Goal: Task Accomplishment & Management: Use online tool/utility

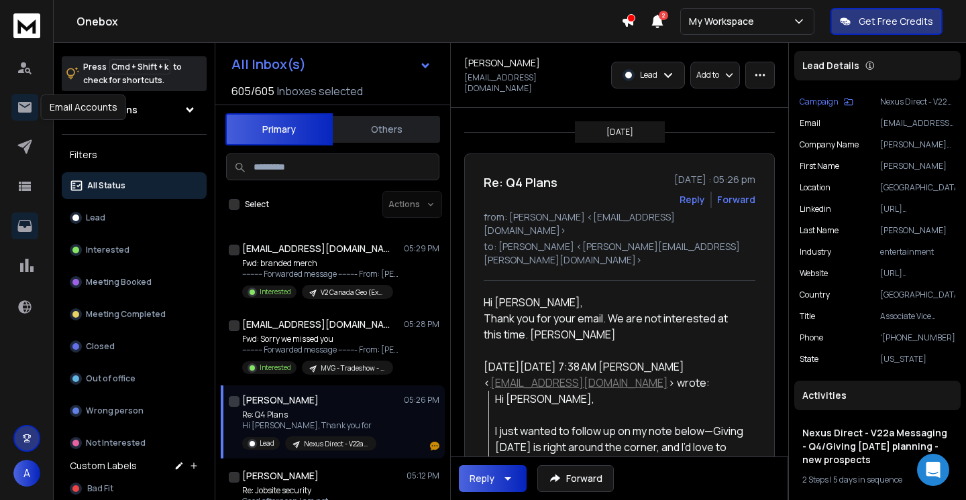
click at [23, 107] on icon at bounding box center [25, 107] width 16 height 16
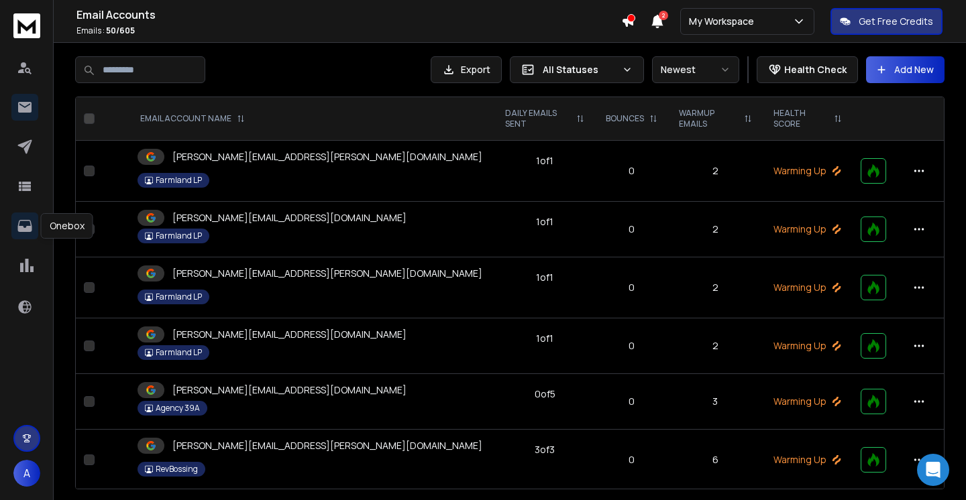
click at [26, 227] on icon at bounding box center [24, 226] width 14 height 12
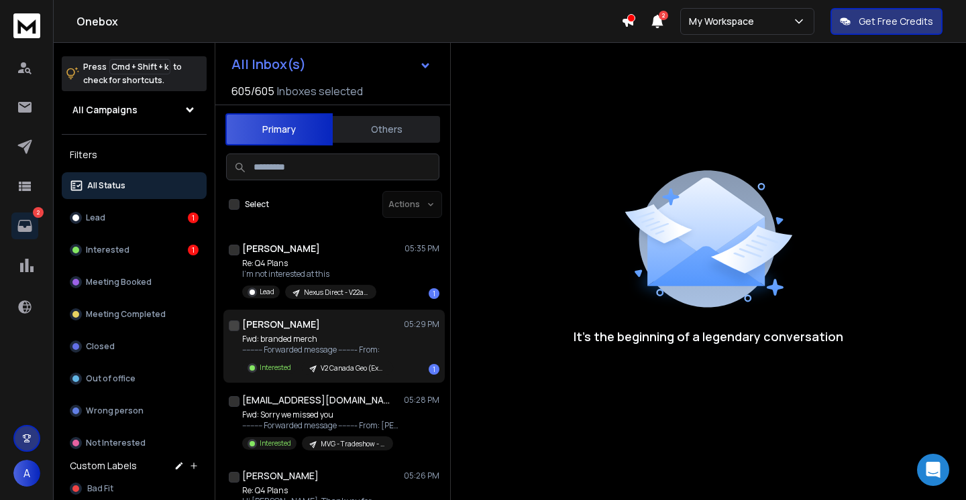
click at [327, 345] on p "---------- Forwarded message --------- From:" at bounding box center [317, 350] width 151 height 11
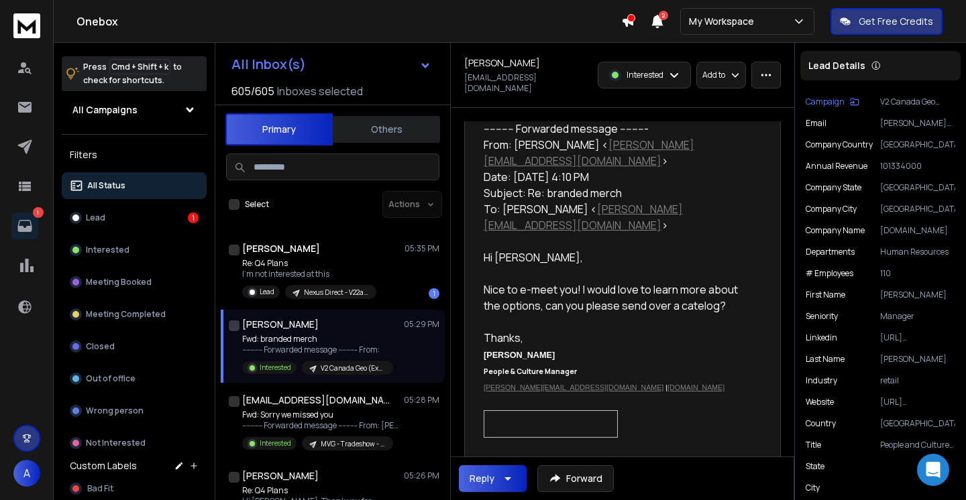
scroll to position [662, 0]
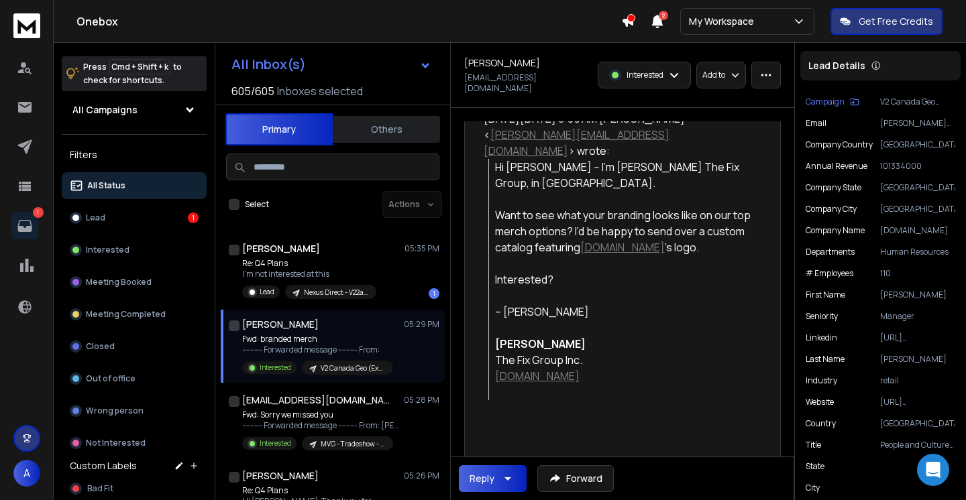
click at [631, 494] on span "4" at bounding box center [632, 499] width 7 height 11
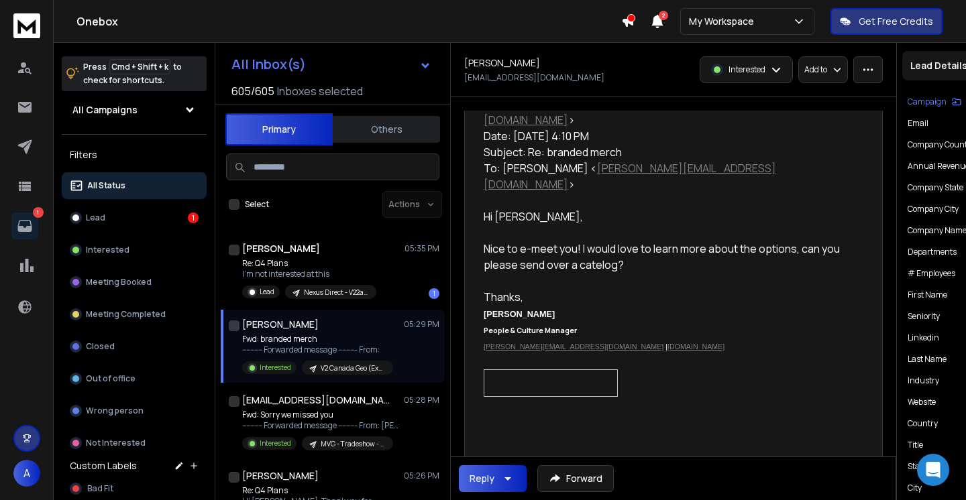
scroll to position [0, 0]
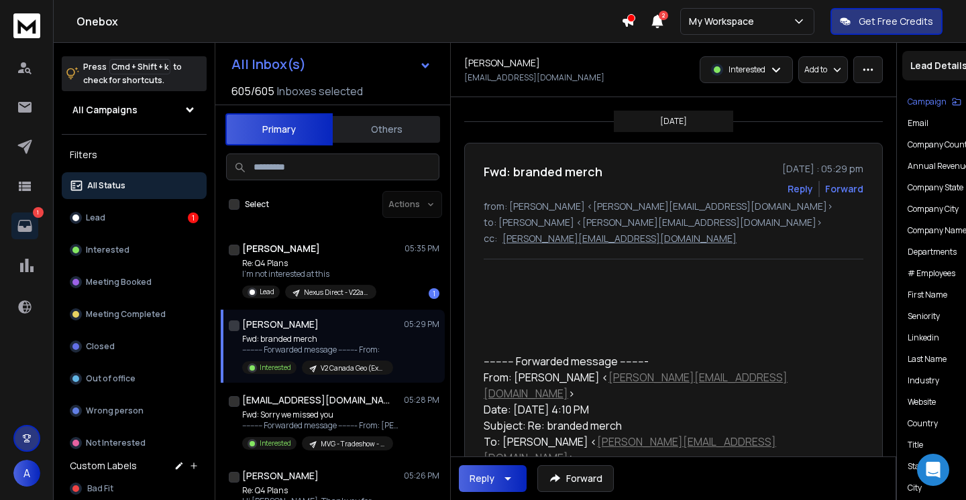
click at [335, 339] on p "Fwd: branded merch" at bounding box center [317, 339] width 151 height 11
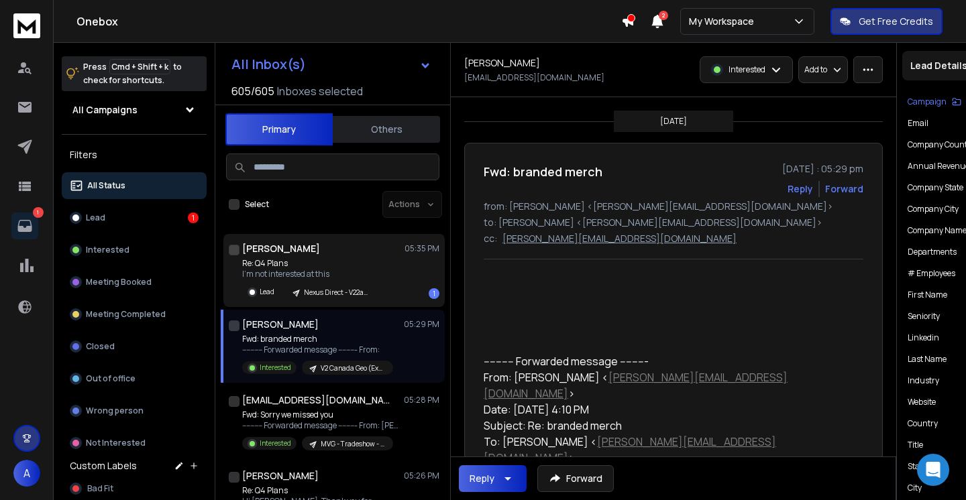
click at [326, 275] on p "I'm not interested at this" at bounding box center [309, 274] width 134 height 11
